Goal: Task Accomplishment & Management: Use online tool/utility

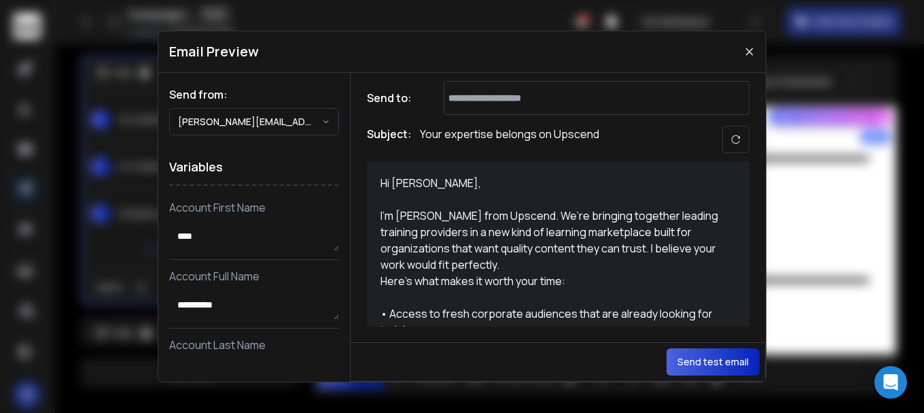
scroll to position [8, 0]
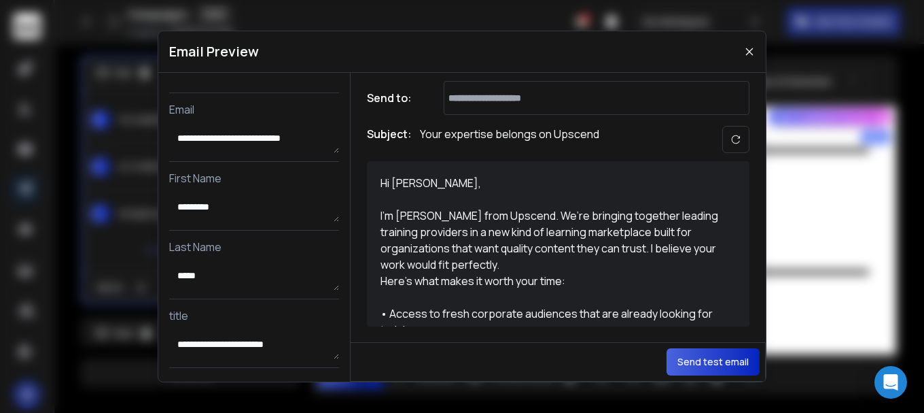
click at [512, 64] on div "Email Preview" at bounding box center [462, 51] width 608 height 41
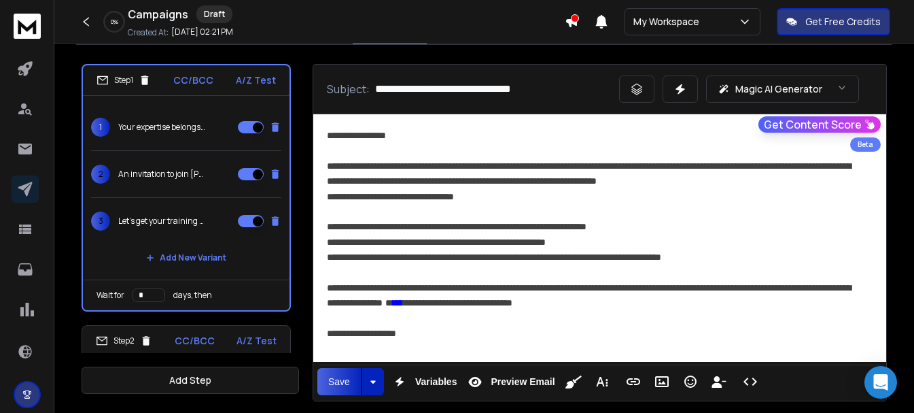
scroll to position [70, 0]
click at [452, 31] on div "0 % Campaigns Draft Created At: Sep 11, 2025, 02:21 PM My Workspace Get Free Cr…" at bounding box center [457, 21] width 914 height 43
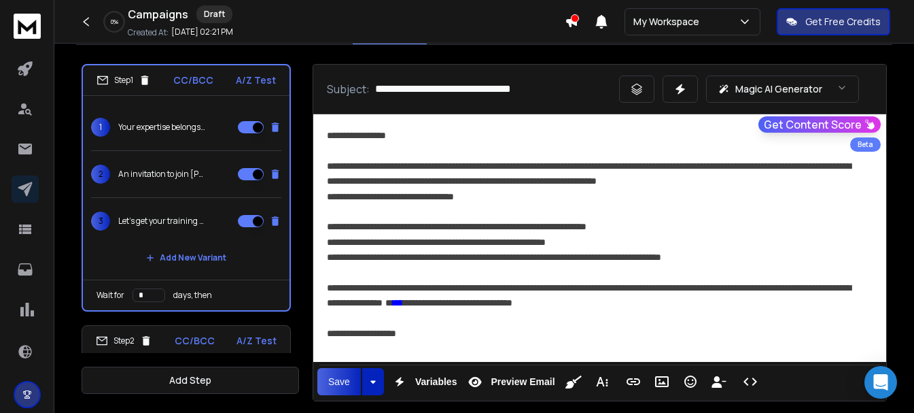
click at [452, 31] on div "0 % Campaigns Draft Created At: Sep 11, 2025, 02:21 PM My Workspace Get Free Cr…" at bounding box center [457, 21] width 914 height 43
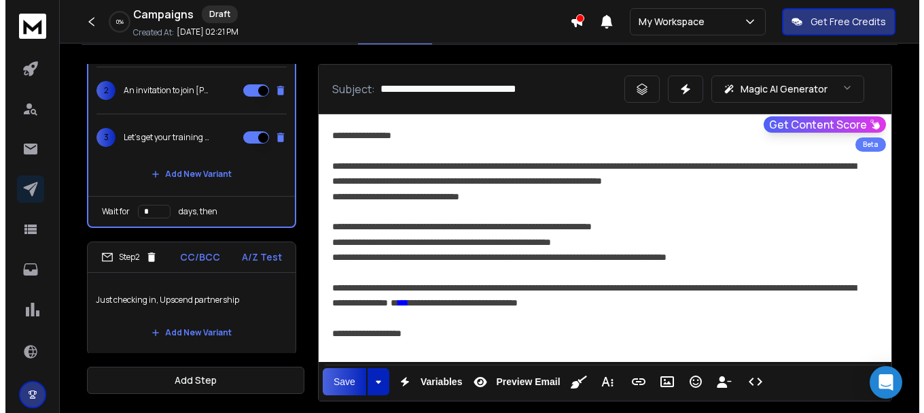
scroll to position [86, 0]
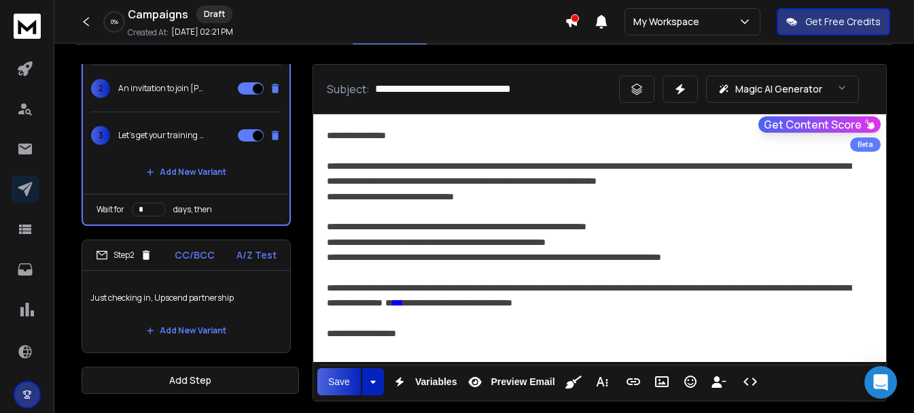
click at [175, 299] on p "Just checking in, Upscend partnership" at bounding box center [186, 298] width 192 height 38
type input "**********"
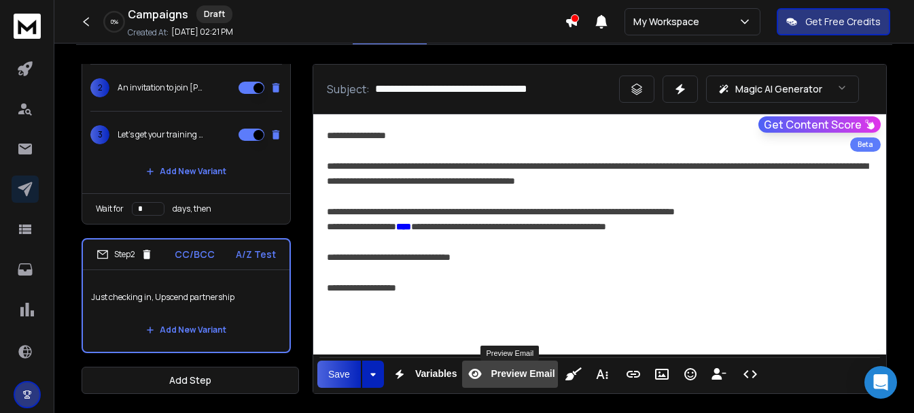
click at [502, 378] on span "Preview Email" at bounding box center [522, 374] width 69 height 12
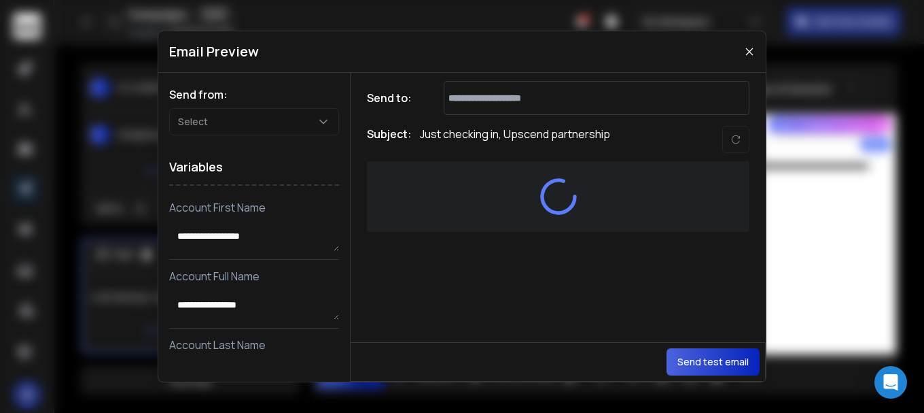
click at [530, 46] on div "Email Preview" at bounding box center [462, 51] width 608 height 41
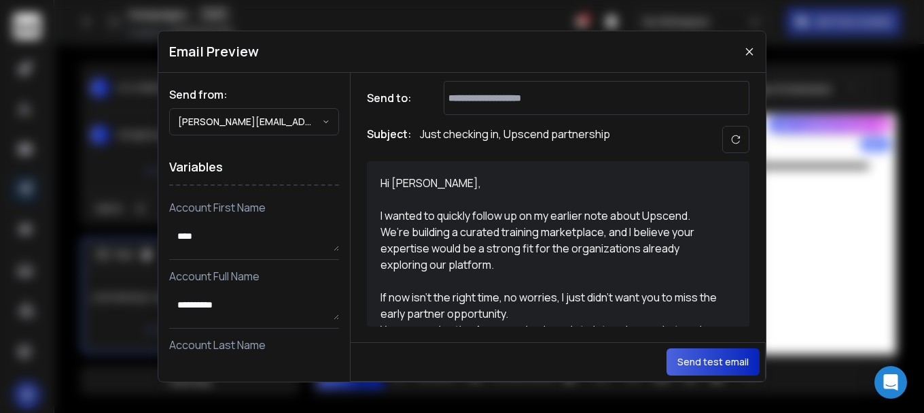
click at [530, 46] on div "Email Preview" at bounding box center [462, 51] width 608 height 41
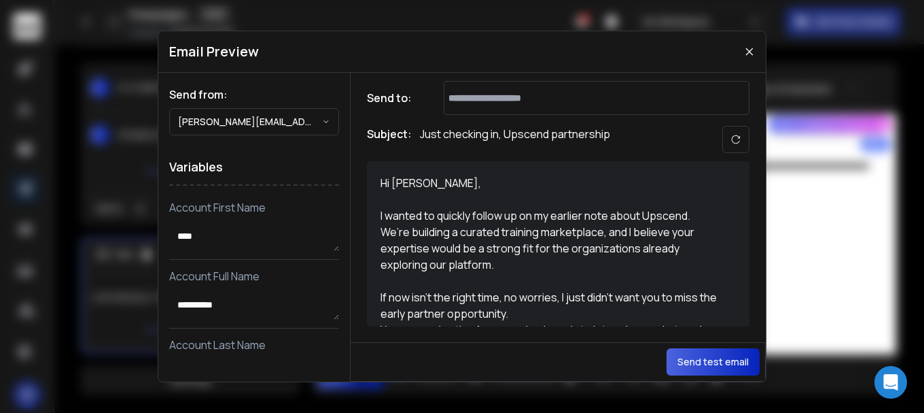
click at [530, 46] on div "Email Preview" at bounding box center [462, 51] width 608 height 41
click at [529, 46] on div "Email Preview" at bounding box center [462, 51] width 608 height 41
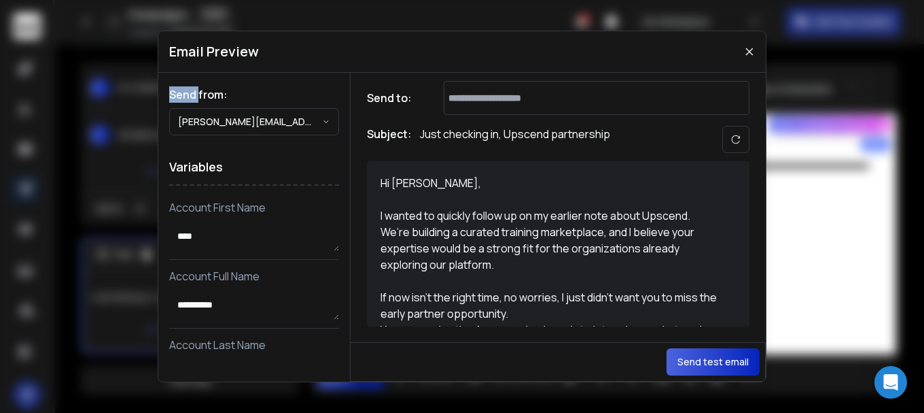
click at [529, 46] on div "Email Preview" at bounding box center [462, 51] width 608 height 41
click at [531, 47] on div "Email Preview" at bounding box center [462, 51] width 608 height 41
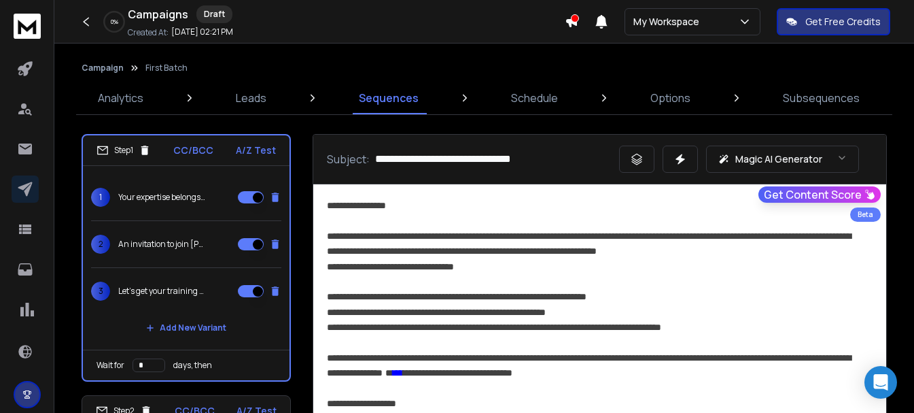
click at [377, 29] on div "0 % Campaigns Draft Created At: Sep 11, 2025, 02:21 PM My Workspace Get Free Cr…" at bounding box center [457, 21] width 914 height 43
click at [464, 12] on div "0 % Campaigns Draft Created At: Sep 11, 2025, 02:21 PM My Workspace Get Free Cr…" at bounding box center [457, 21] width 914 height 43
click at [457, 46] on div "**********" at bounding box center [484, 266] width 860 height 447
click at [528, 52] on div "**********" at bounding box center [484, 266] width 860 height 447
